Goal: Obtain resource: Obtain resource

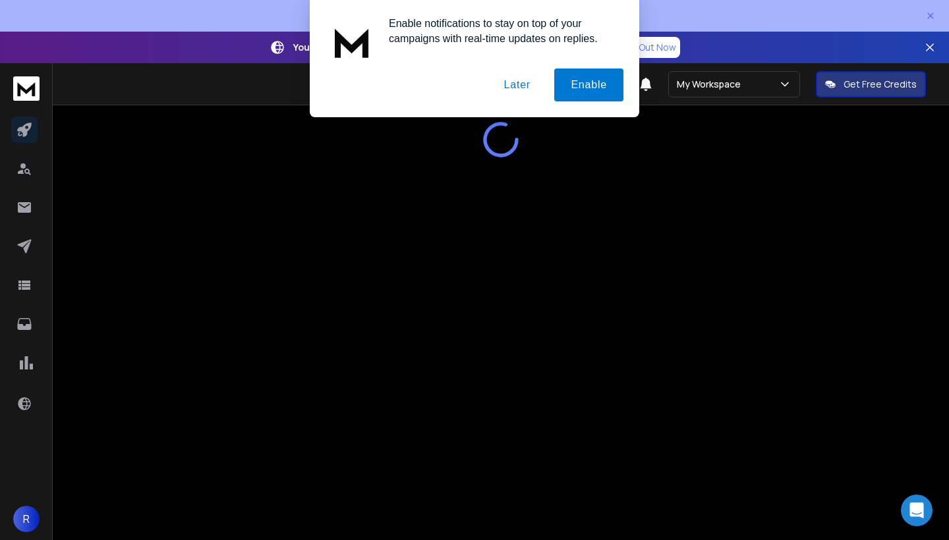
click at [515, 82] on button "Later" at bounding box center [516, 85] width 59 height 33
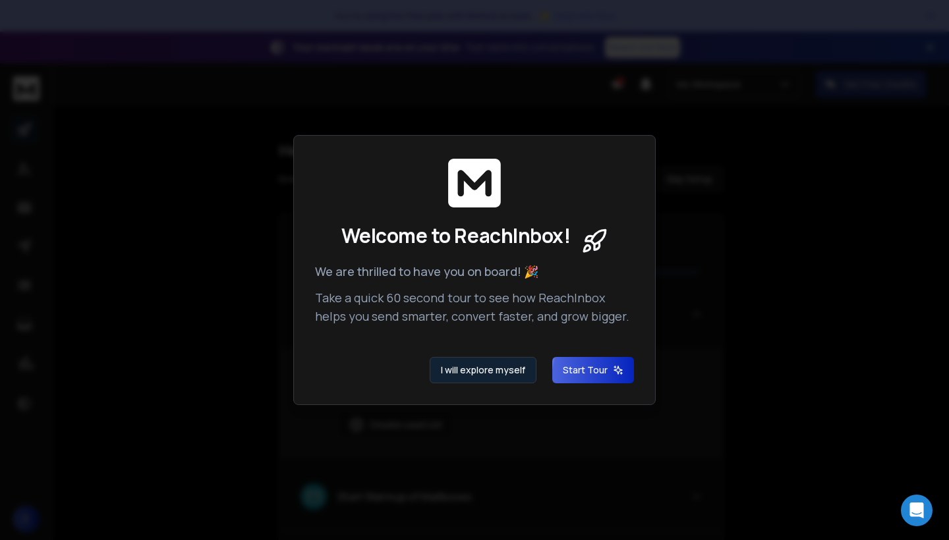
click at [513, 367] on button "I will explore myself" at bounding box center [483, 370] width 107 height 26
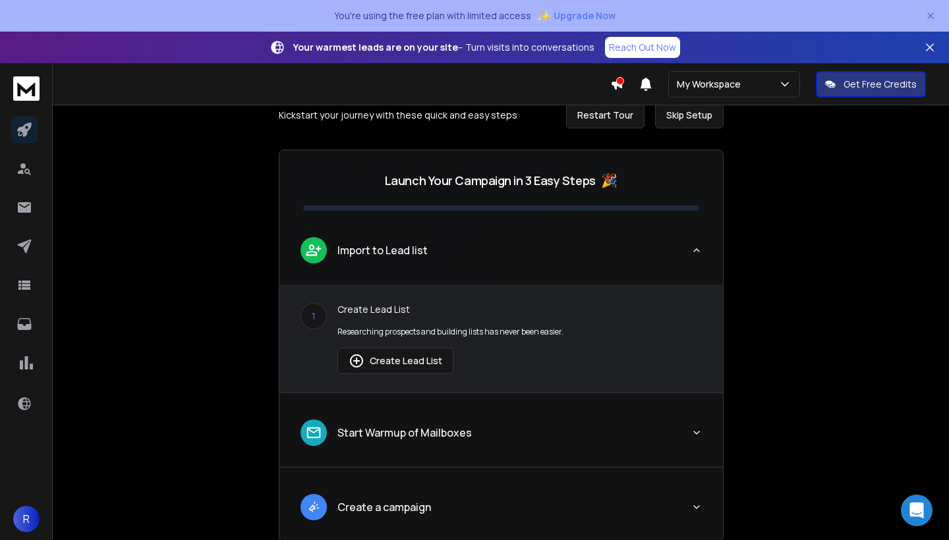
scroll to position [63, 0]
click at [425, 366] on button "Create Lead List" at bounding box center [395, 362] width 116 height 26
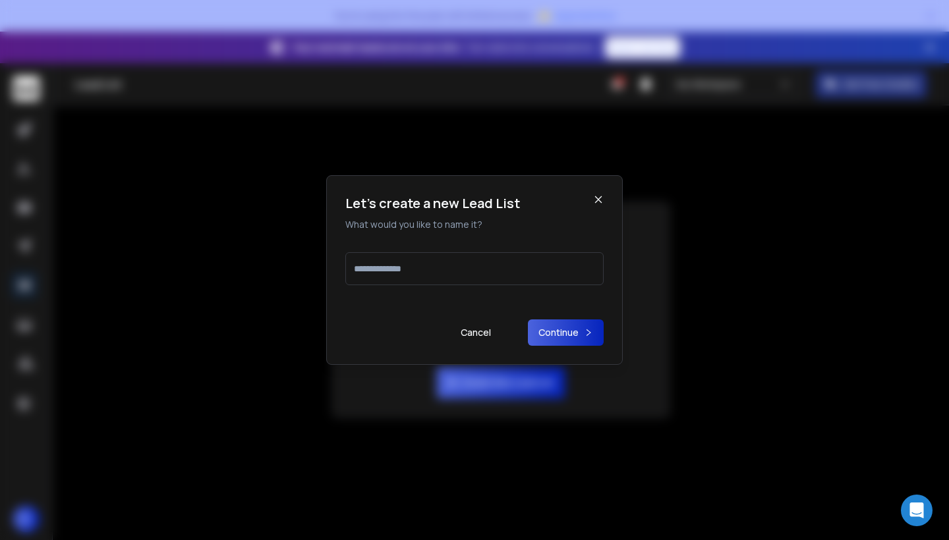
click at [505, 262] on input at bounding box center [474, 268] width 258 height 33
type input "*****"
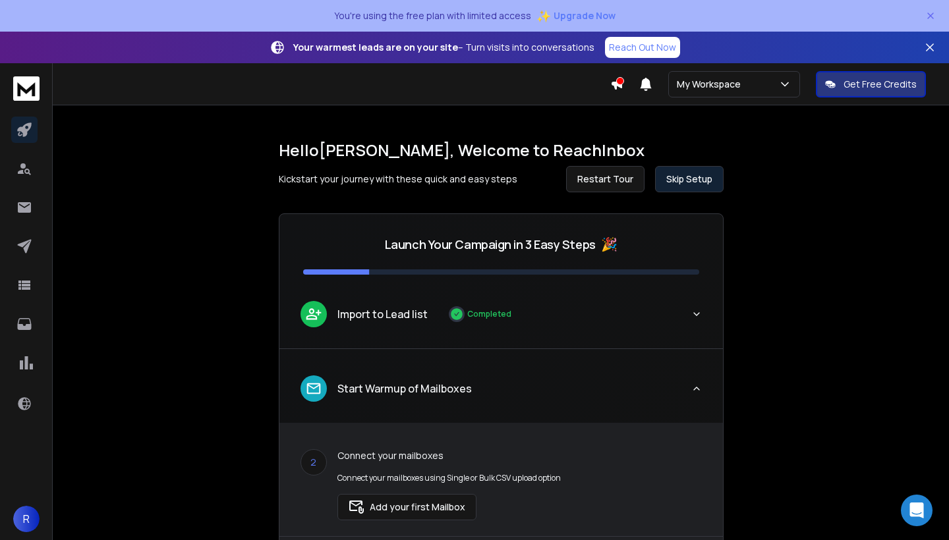
click at [664, 177] on button "Skip Setup" at bounding box center [689, 179] width 69 height 26
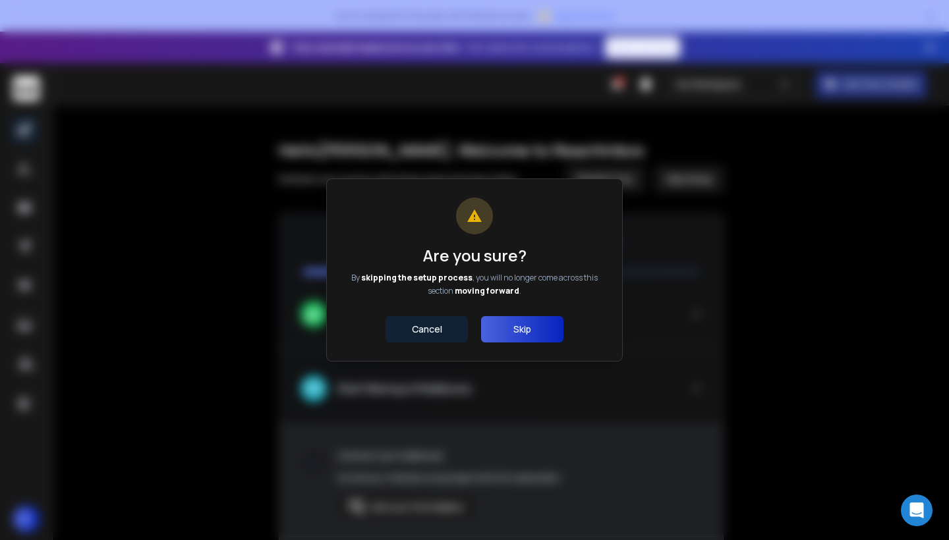
click at [539, 335] on button "Skip" at bounding box center [522, 329] width 82 height 26
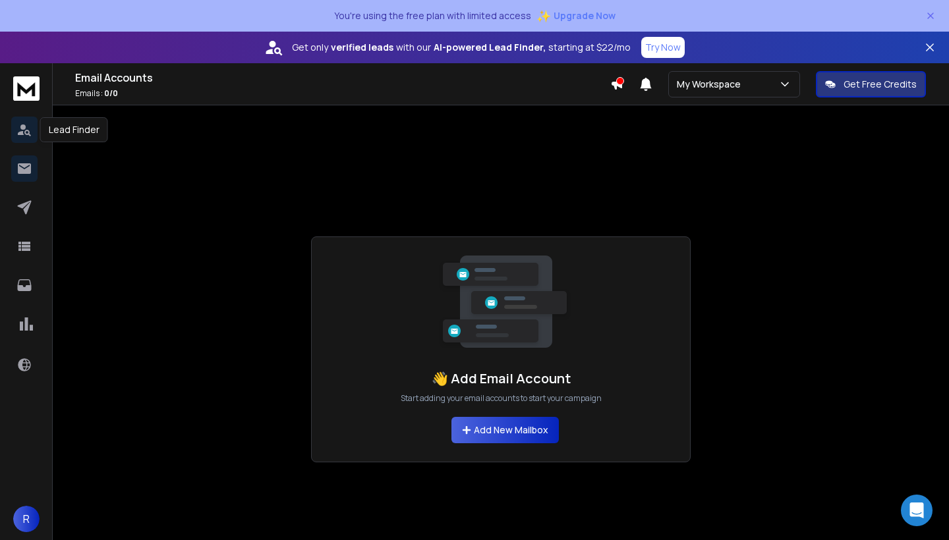
click at [36, 124] on link at bounding box center [24, 130] width 26 height 26
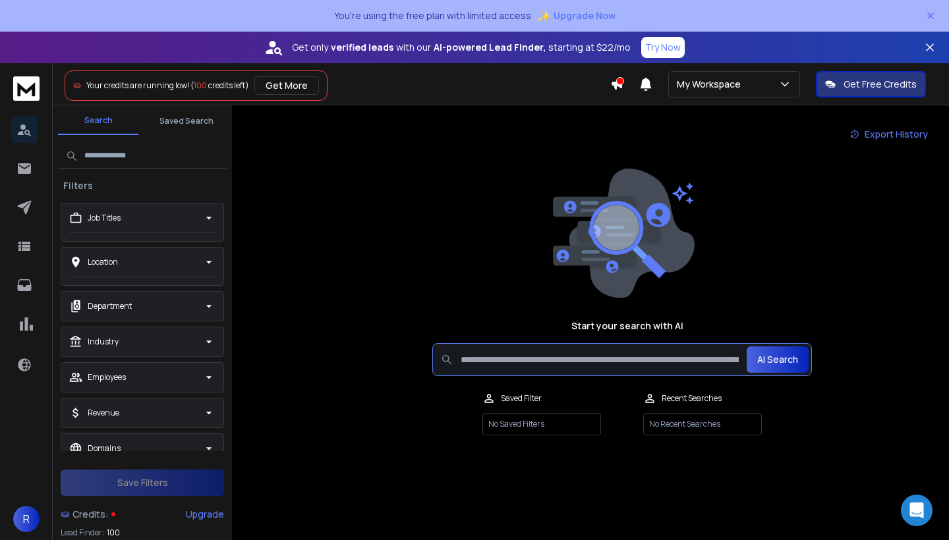
click at [109, 156] on input at bounding box center [142, 155] width 169 height 26
paste input "**********"
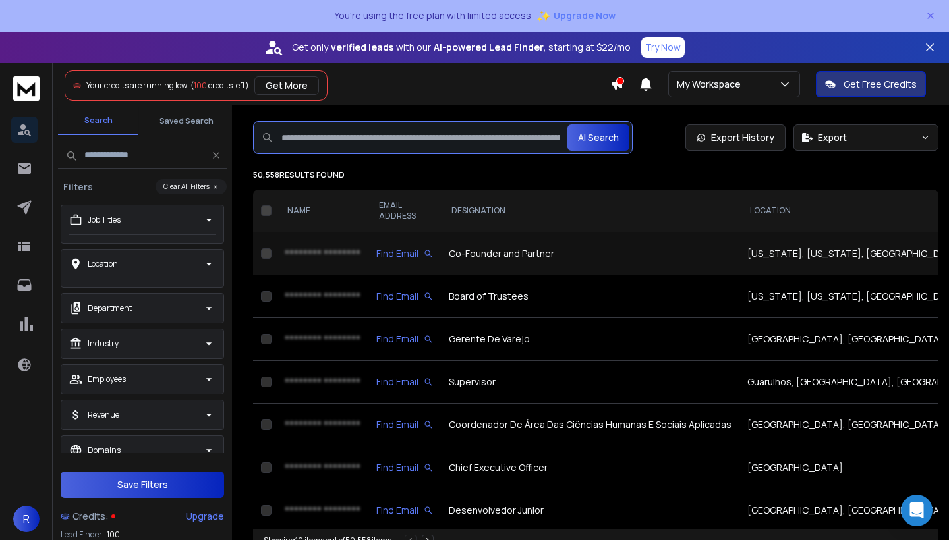
type input "**********"
click at [387, 255] on div "Find Email" at bounding box center [404, 253] width 57 height 13
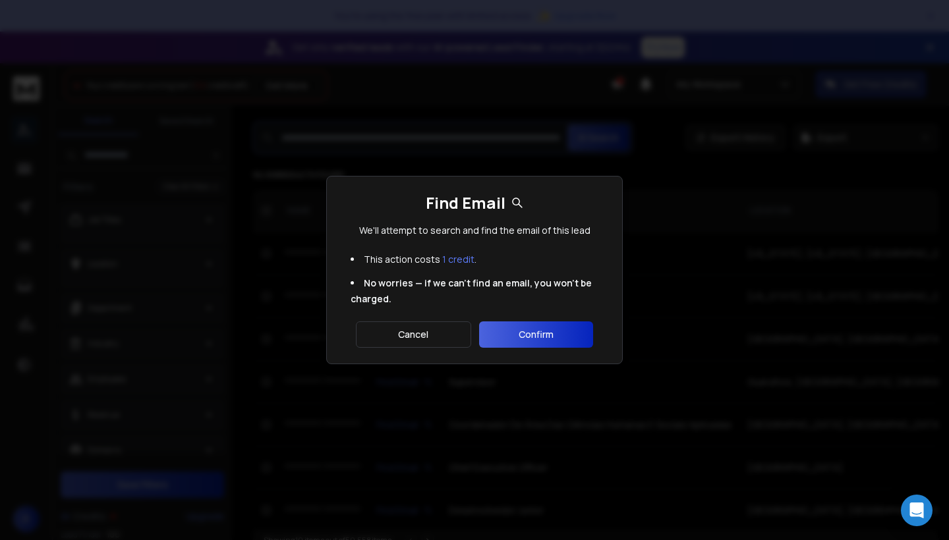
click at [497, 335] on button "Confirm" at bounding box center [536, 335] width 114 height 26
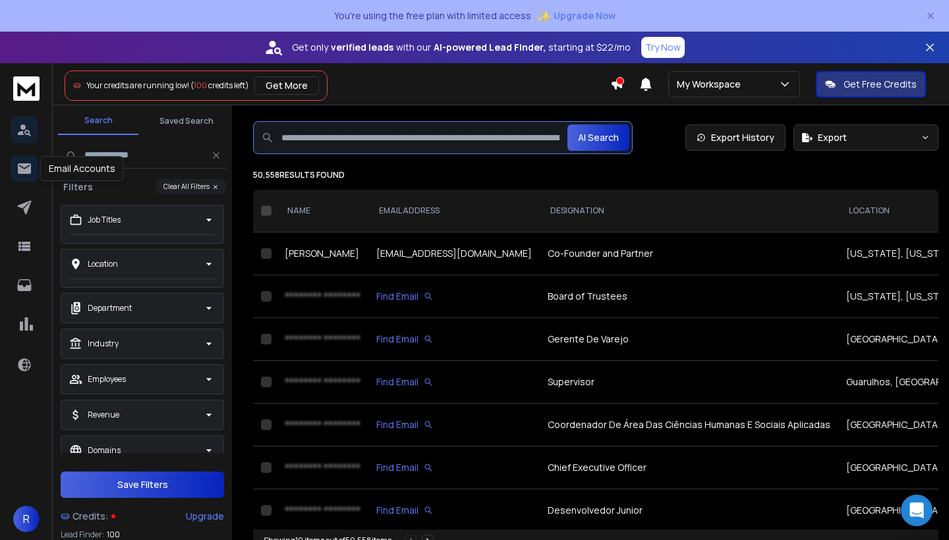
click at [22, 161] on icon at bounding box center [24, 169] width 16 height 16
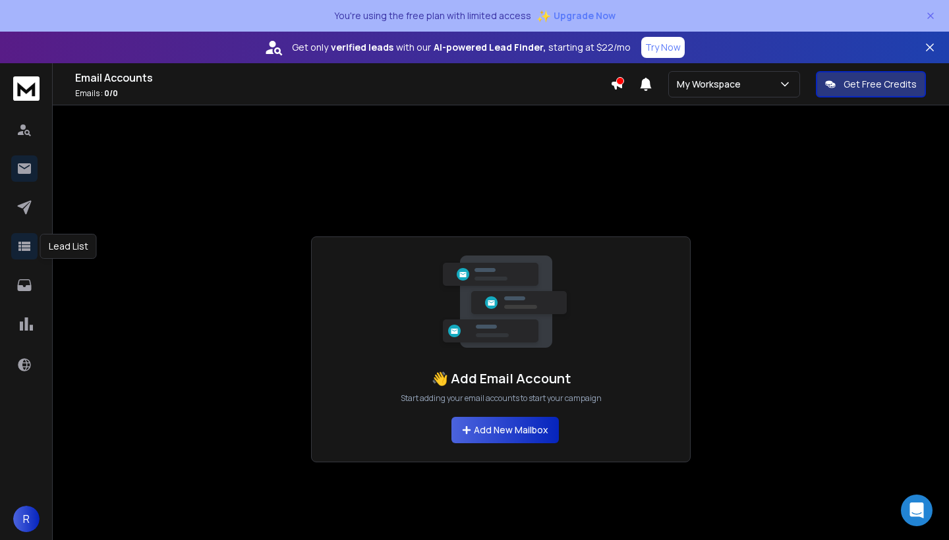
click at [26, 243] on icon at bounding box center [24, 246] width 12 height 9
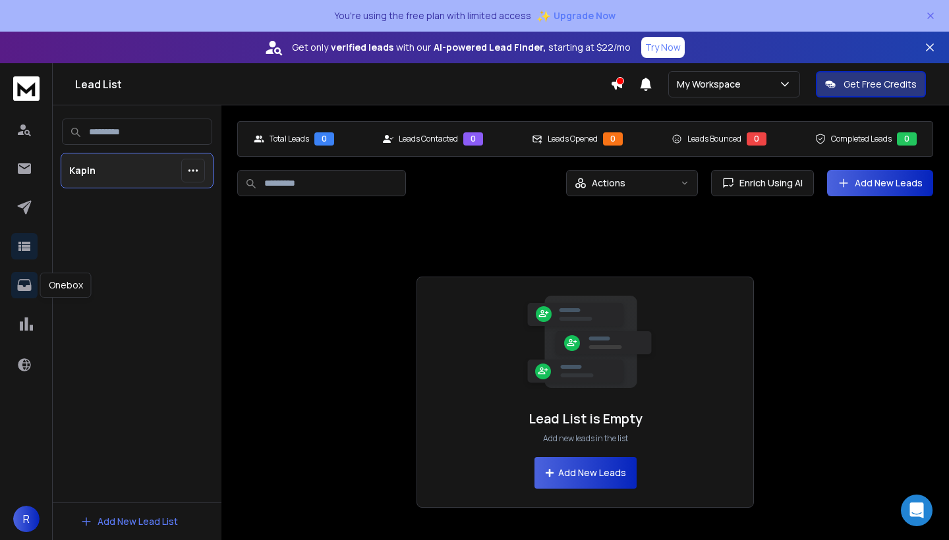
click at [26, 272] on link at bounding box center [24, 285] width 26 height 26
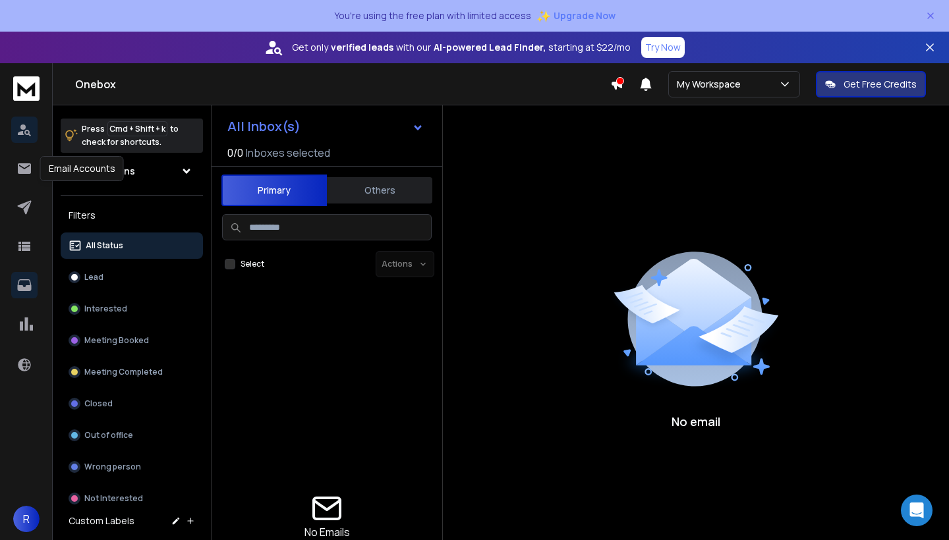
click at [26, 139] on link at bounding box center [24, 130] width 26 height 26
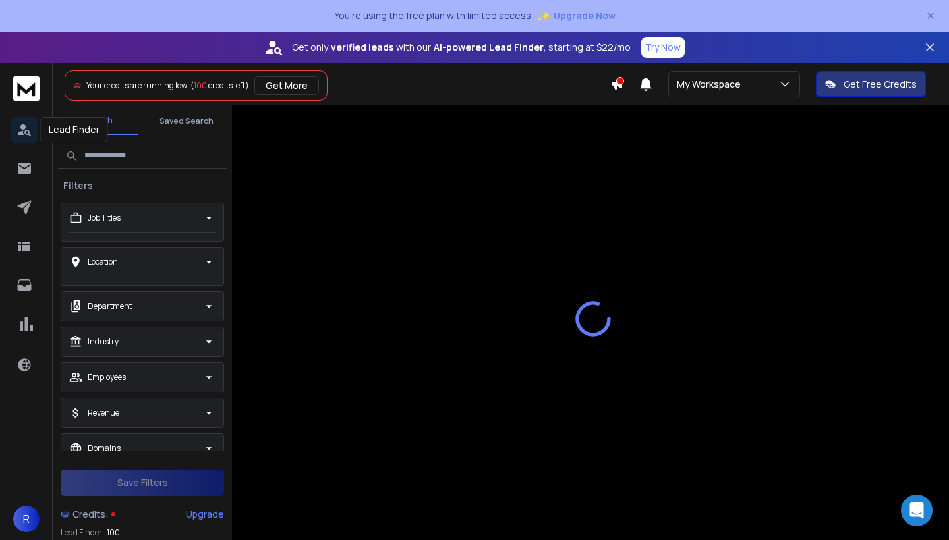
type input "**********"
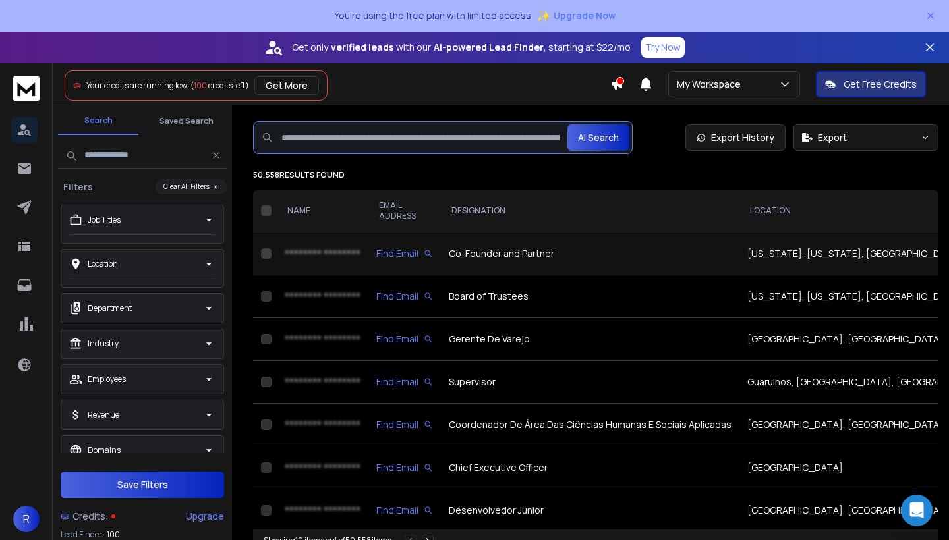
click at [396, 258] on div "Find Email" at bounding box center [404, 253] width 57 height 13
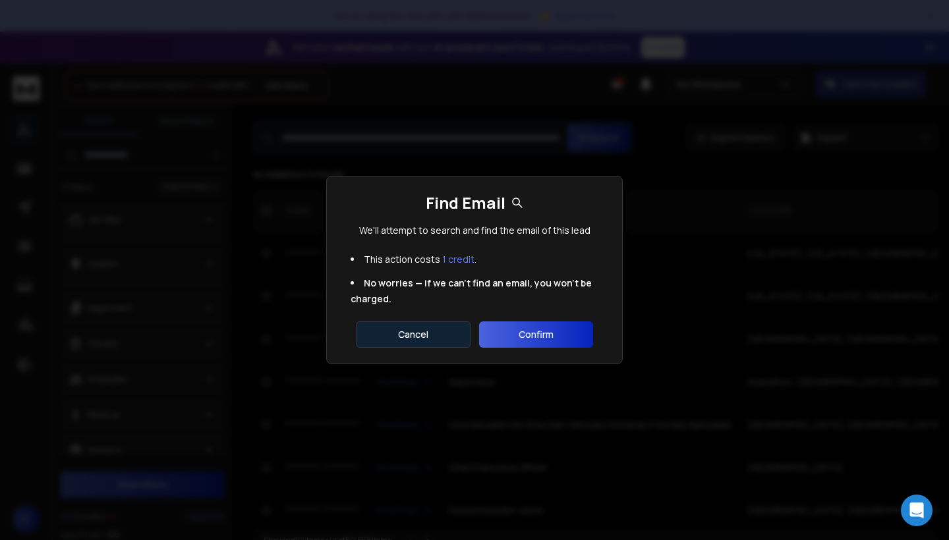
click at [440, 328] on button "Cancel" at bounding box center [413, 335] width 115 height 26
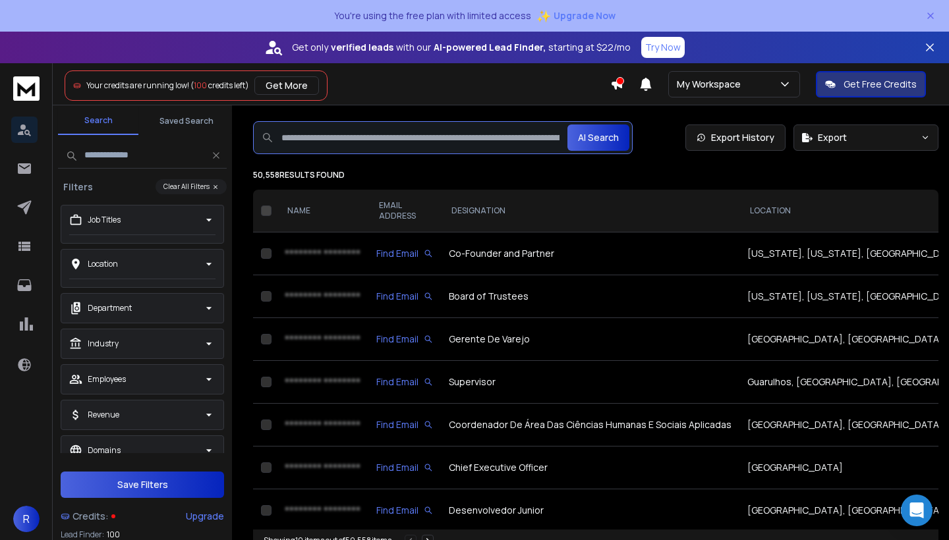
click at [221, 86] on span "( 100 credits left)" at bounding box center [219, 85] width 59 height 11
click at [22, 86] on img at bounding box center [26, 88] width 26 height 24
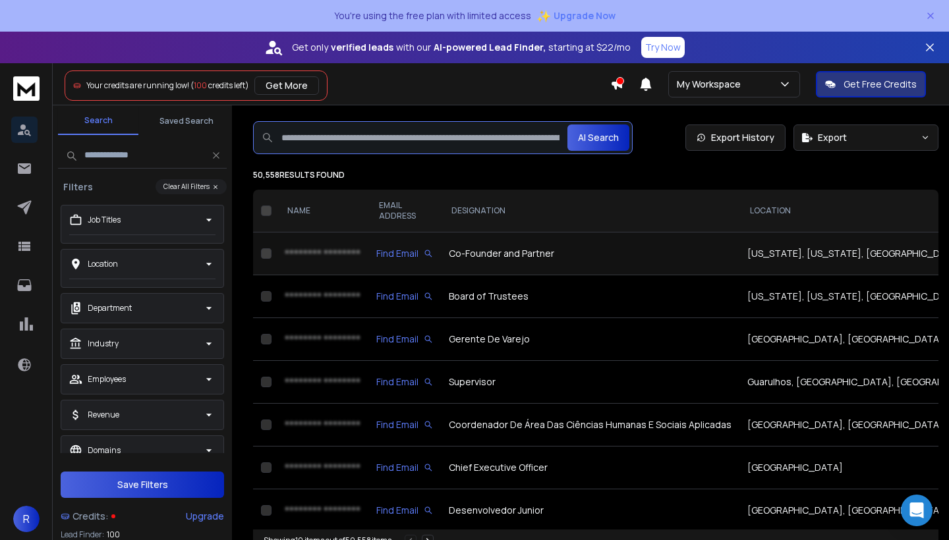
click at [399, 253] on div "Find Email" at bounding box center [404, 253] width 57 height 13
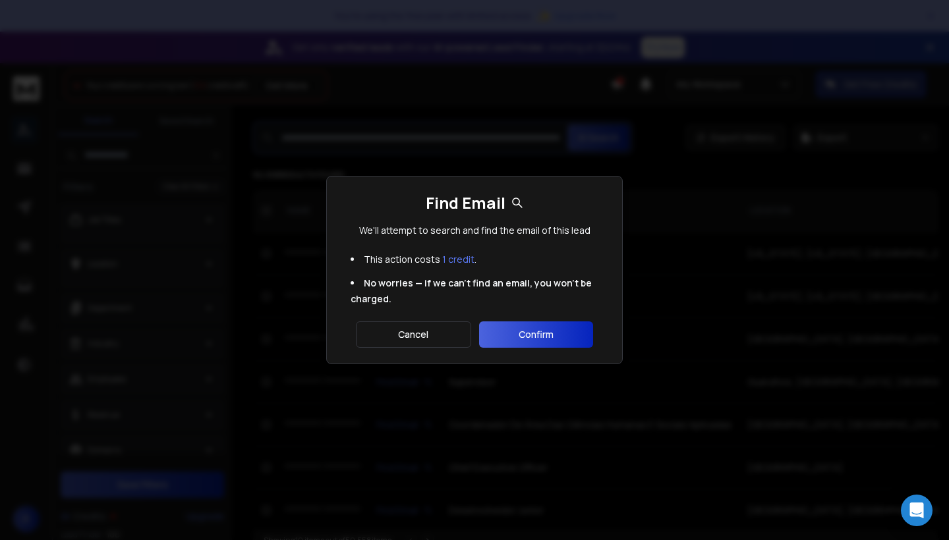
click at [512, 331] on button "Confirm" at bounding box center [536, 335] width 114 height 26
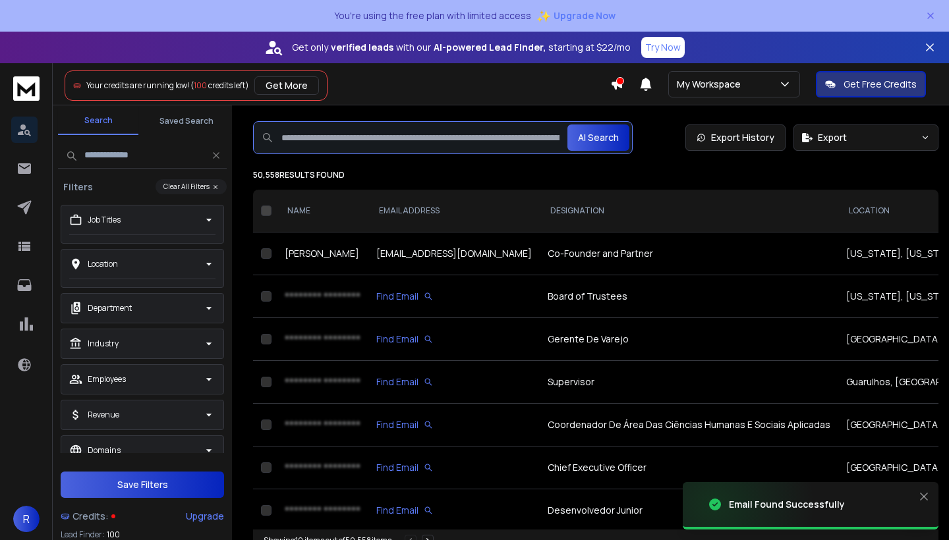
click at [799, 513] on div "Email Found Successfully" at bounding box center [776, 504] width 167 height 45
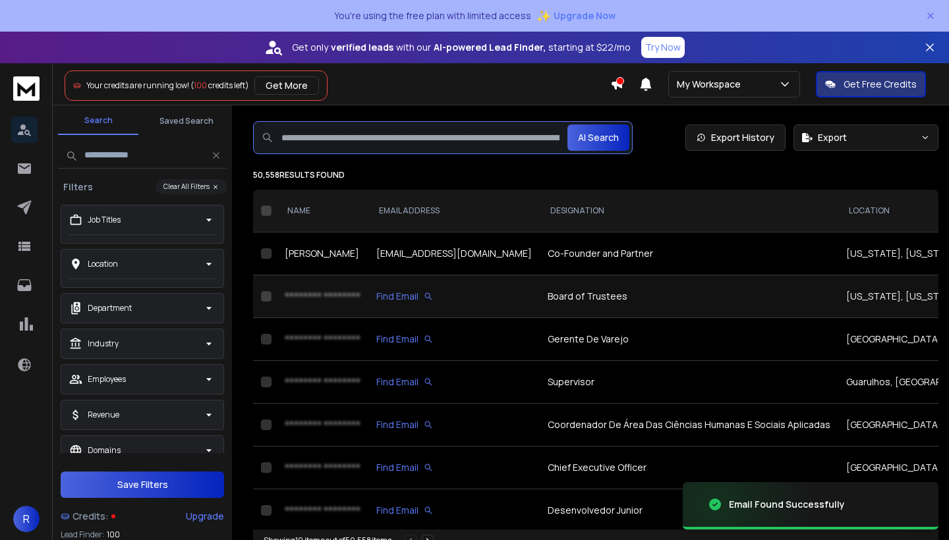
click at [393, 297] on div "Find Email" at bounding box center [454, 296] width 156 height 13
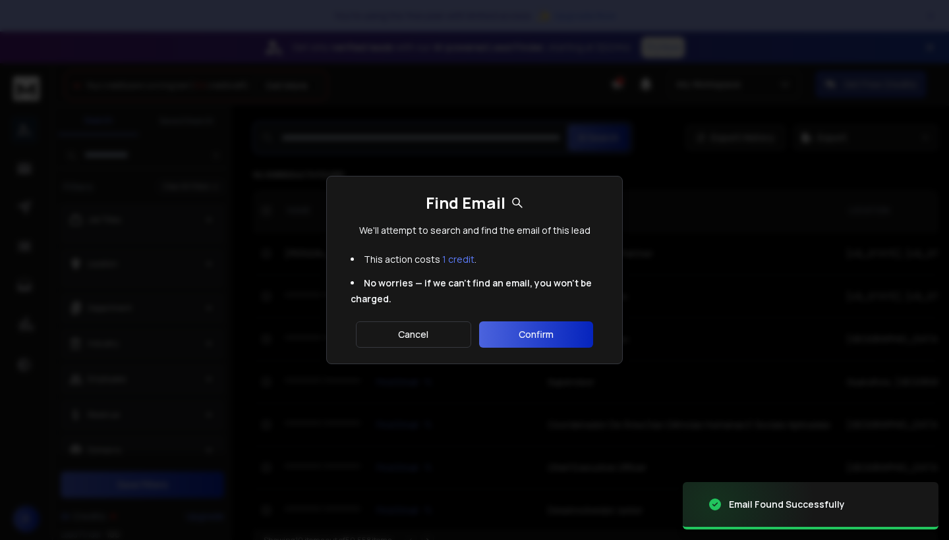
click at [536, 327] on button "Confirm" at bounding box center [536, 335] width 114 height 26
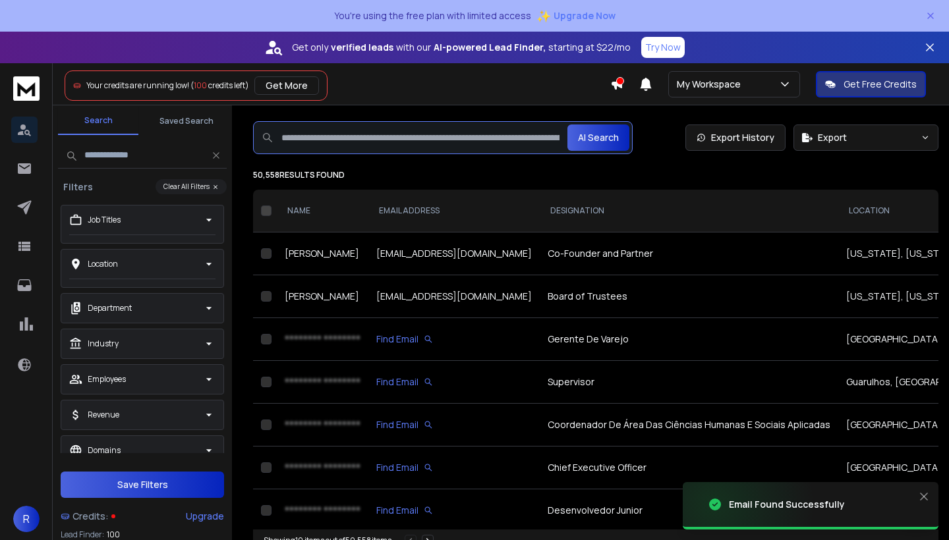
click at [795, 514] on div "Email Found Successfully" at bounding box center [776, 504] width 167 height 45
